Goal: Task Accomplishment & Management: Use online tool/utility

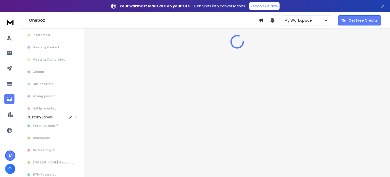
scroll to position [76, 0]
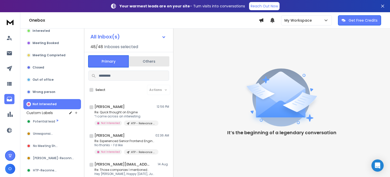
click at [46, 102] on p "Not Interested" at bounding box center [45, 104] width 24 height 4
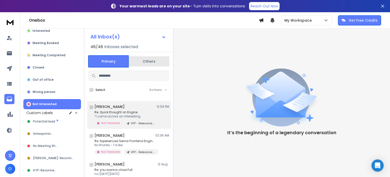
click at [117, 115] on p "“I came across an interesting" at bounding box center [124, 116] width 61 height 4
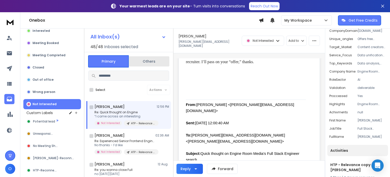
scroll to position [127, 0]
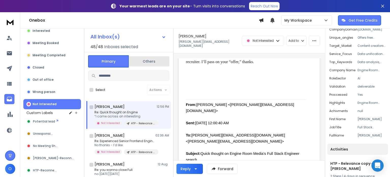
click at [367, 136] on p "[PERSON_NAME]" at bounding box center [372, 135] width 28 height 4
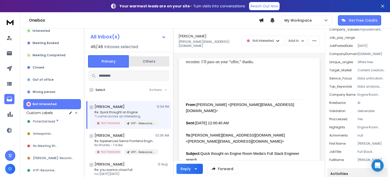
scroll to position [102, 0]
click at [364, 95] on p "Engine Room Media" at bounding box center [372, 95] width 28 height 4
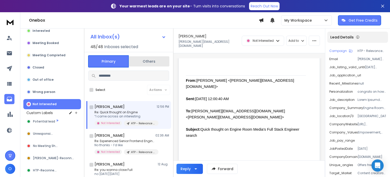
scroll to position [178, 0]
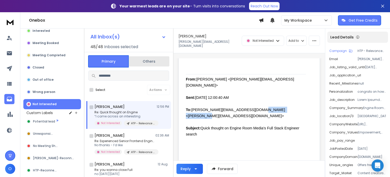
copy font "[DOMAIN_NAME]"
drag, startPoint x: 285, startPoint y: 113, endPoint x: 249, endPoint y: 114, distance: 35.8
click at [249, 114] on font "From: [PERSON_NAME] <[PERSON_NAME][EMAIL_ADDRESS][DOMAIN_NAME]> Sent: [DATE] 12…" at bounding box center [243, 106] width 115 height 59
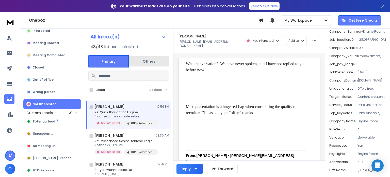
scroll to position [25, 0]
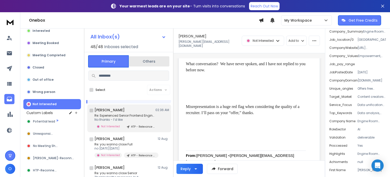
click at [132, 119] on p "No thanks - I’d like" at bounding box center [124, 119] width 61 height 4
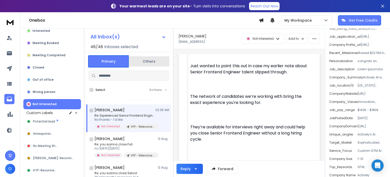
scroll to position [51, 0]
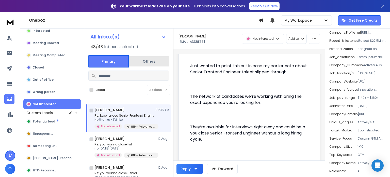
click at [359, 114] on p "[URL]" at bounding box center [372, 114] width 28 height 4
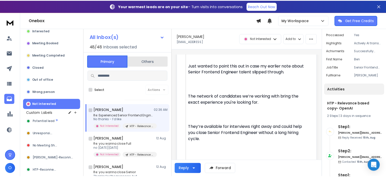
scroll to position [178, 0]
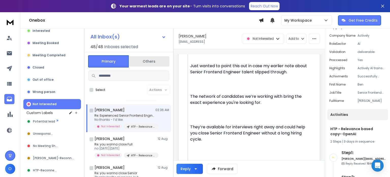
click at [359, 101] on p "[PERSON_NAME]" at bounding box center [372, 101] width 28 height 4
click at [8, 63] on link at bounding box center [9, 68] width 10 height 10
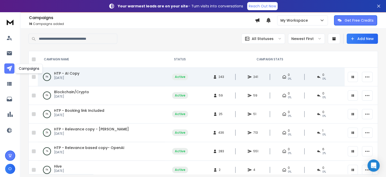
click at [351, 79] on button at bounding box center [353, 77] width 10 height 10
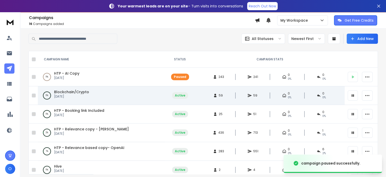
click at [351, 93] on icon at bounding box center [353, 95] width 5 height 5
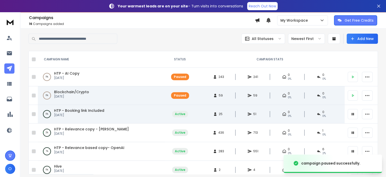
click at [351, 112] on icon at bounding box center [353, 114] width 5 height 5
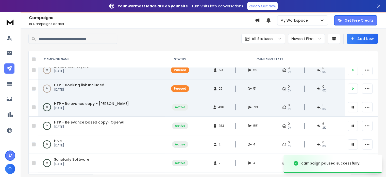
click at [351, 108] on icon at bounding box center [353, 107] width 5 height 5
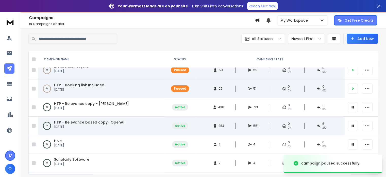
click at [352, 126] on icon at bounding box center [353, 125] width 2 height 3
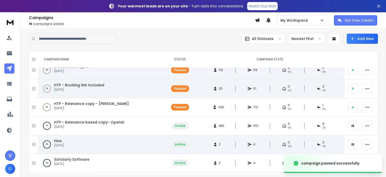
click at [351, 145] on icon at bounding box center [353, 144] width 5 height 5
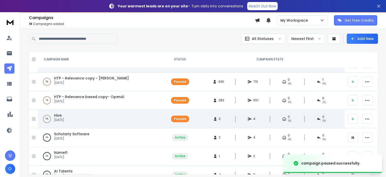
scroll to position [76, 0]
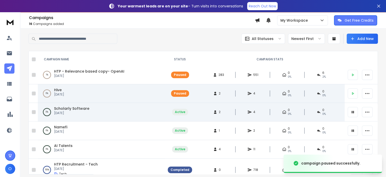
click at [352, 112] on icon at bounding box center [353, 111] width 2 height 3
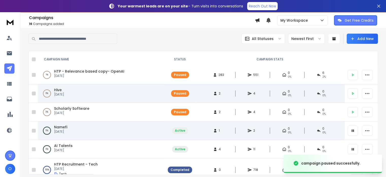
click at [349, 127] on button at bounding box center [353, 130] width 10 height 10
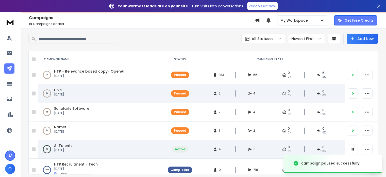
click at [351, 150] on icon at bounding box center [353, 149] width 5 height 5
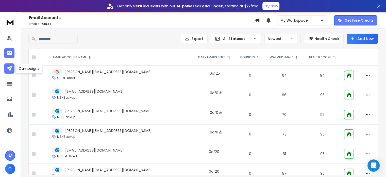
click at [5, 65] on link at bounding box center [9, 68] width 10 height 10
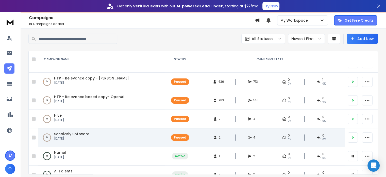
scroll to position [102, 0]
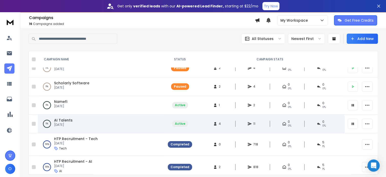
click at [352, 124] on button at bounding box center [353, 123] width 10 height 10
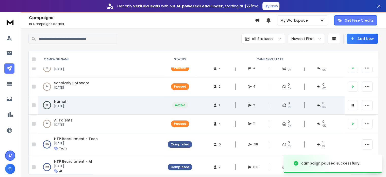
click at [351, 105] on icon at bounding box center [353, 105] width 5 height 5
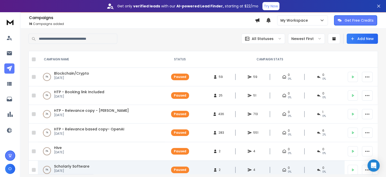
scroll to position [0, 0]
